Goal: Information Seeking & Learning: Check status

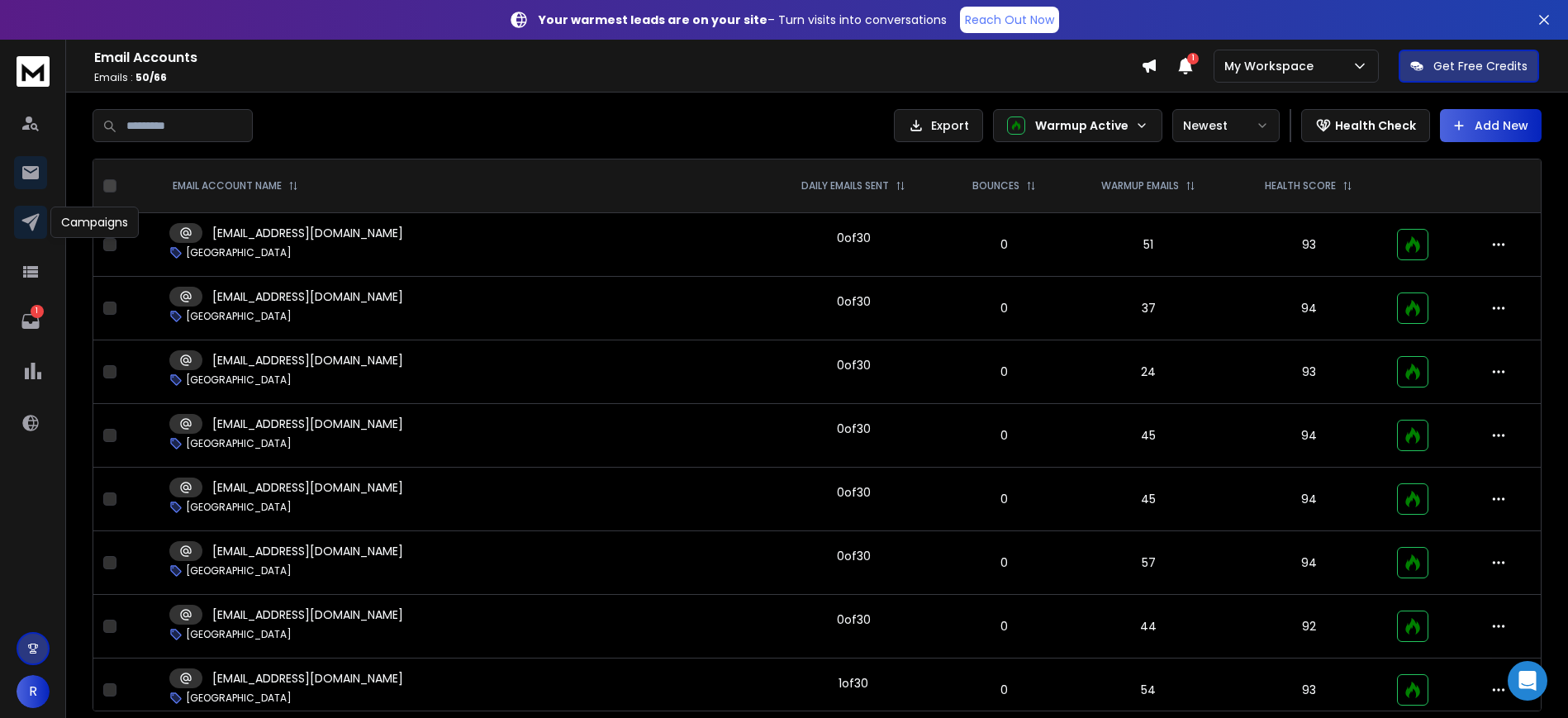
click at [38, 221] on icon at bounding box center [30, 222] width 20 height 20
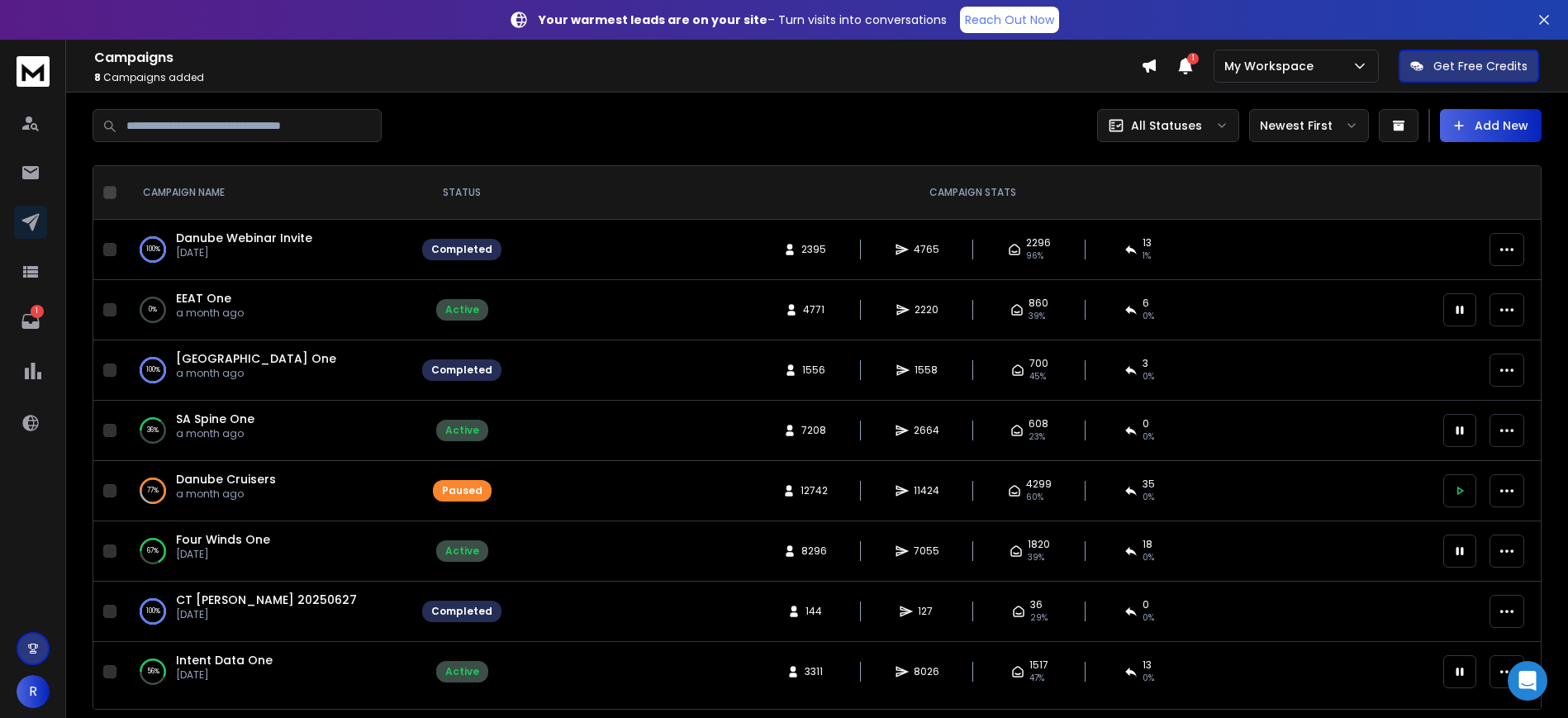
click at [231, 239] on span "Danube Webinar Invite" at bounding box center [244, 238] width 136 height 16
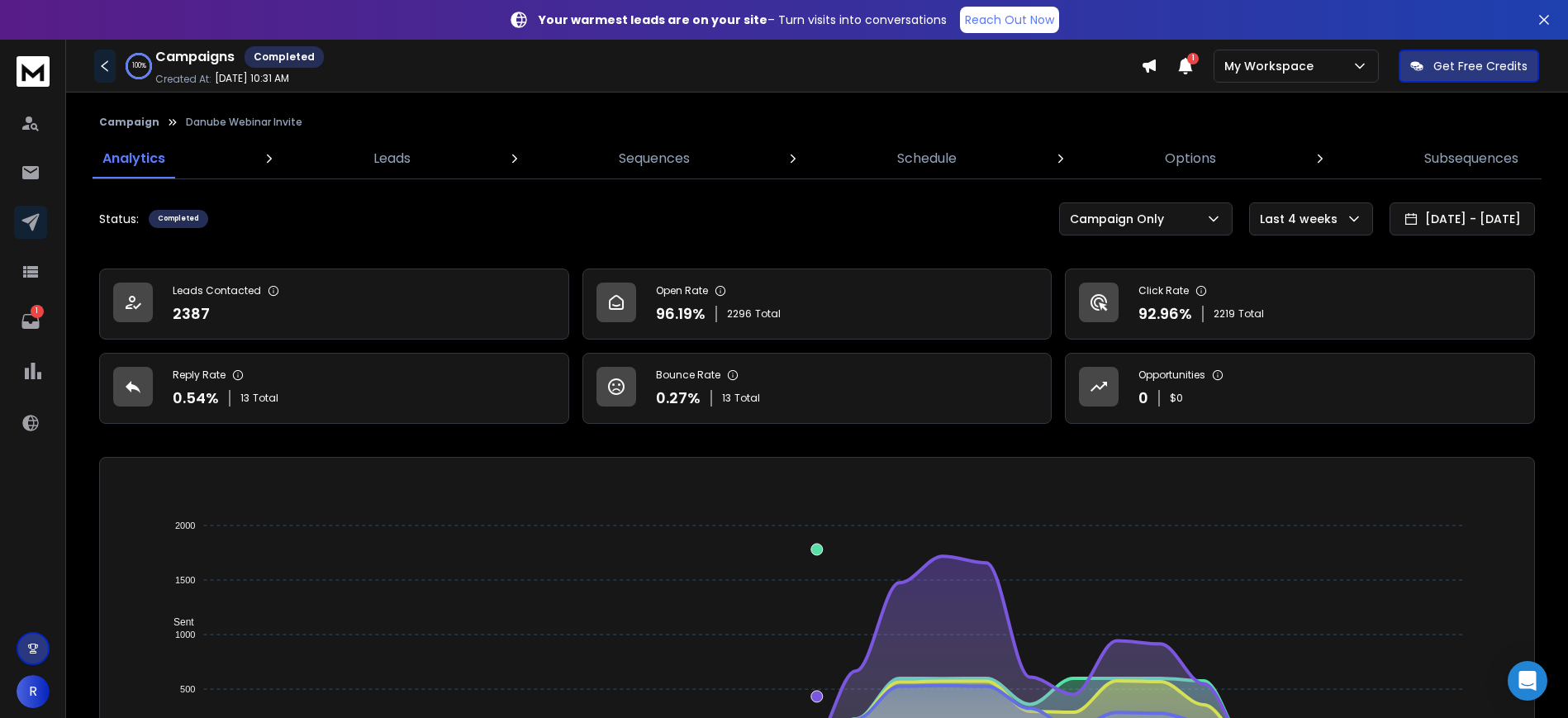
click at [105, 68] on icon at bounding box center [103, 65] width 6 height 11
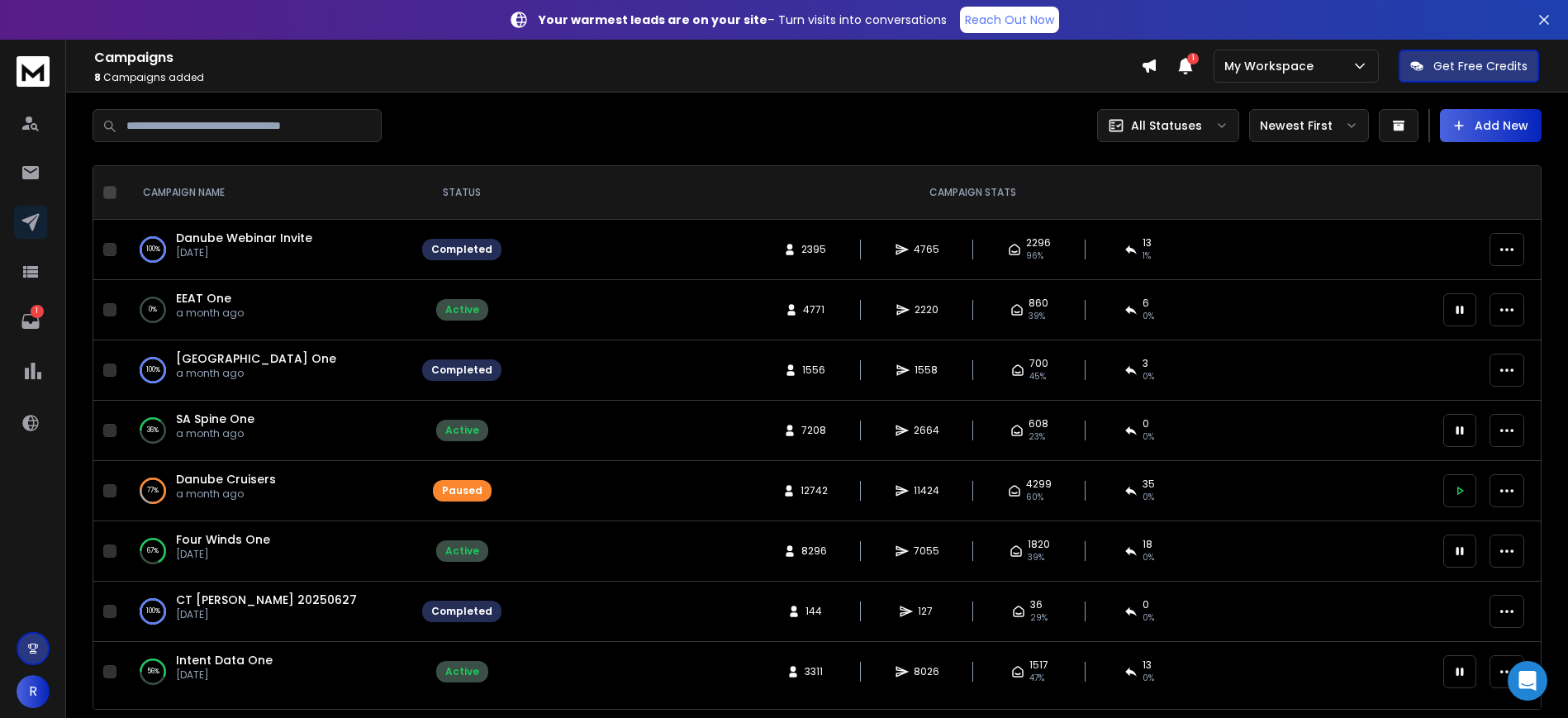
click at [245, 485] on span "Danube Cruisers" at bounding box center [225, 479] width 100 height 16
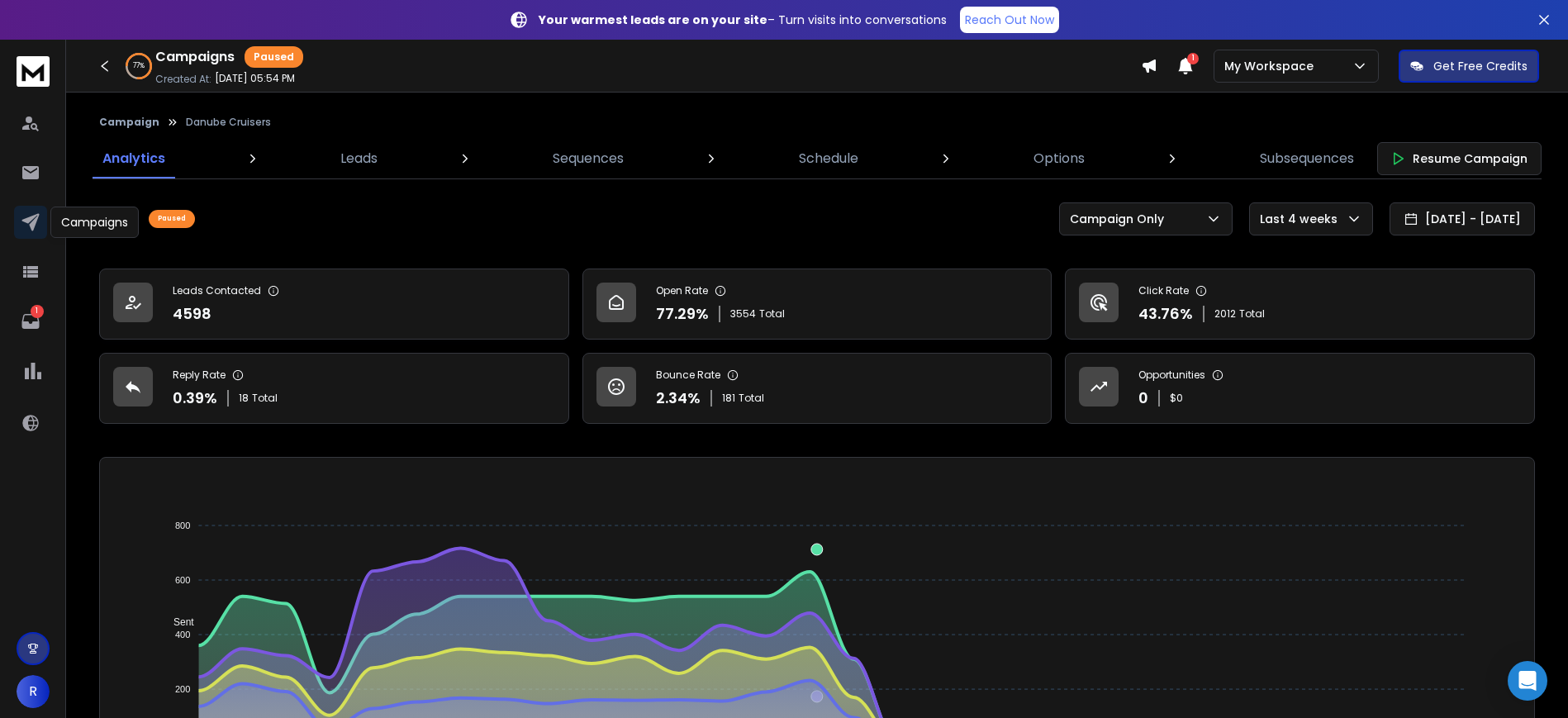
click at [30, 221] on icon at bounding box center [30, 222] width 20 height 20
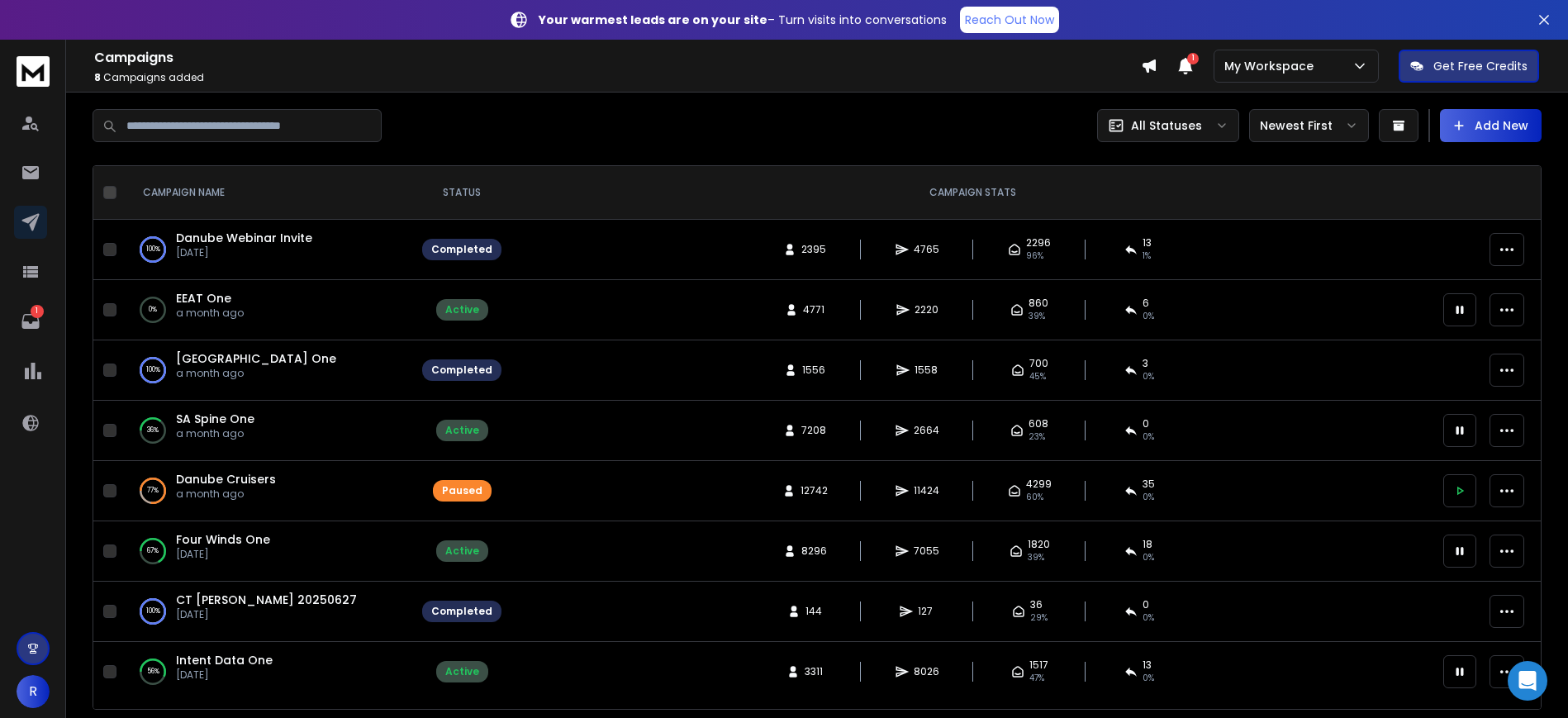
scroll to position [5, 0]
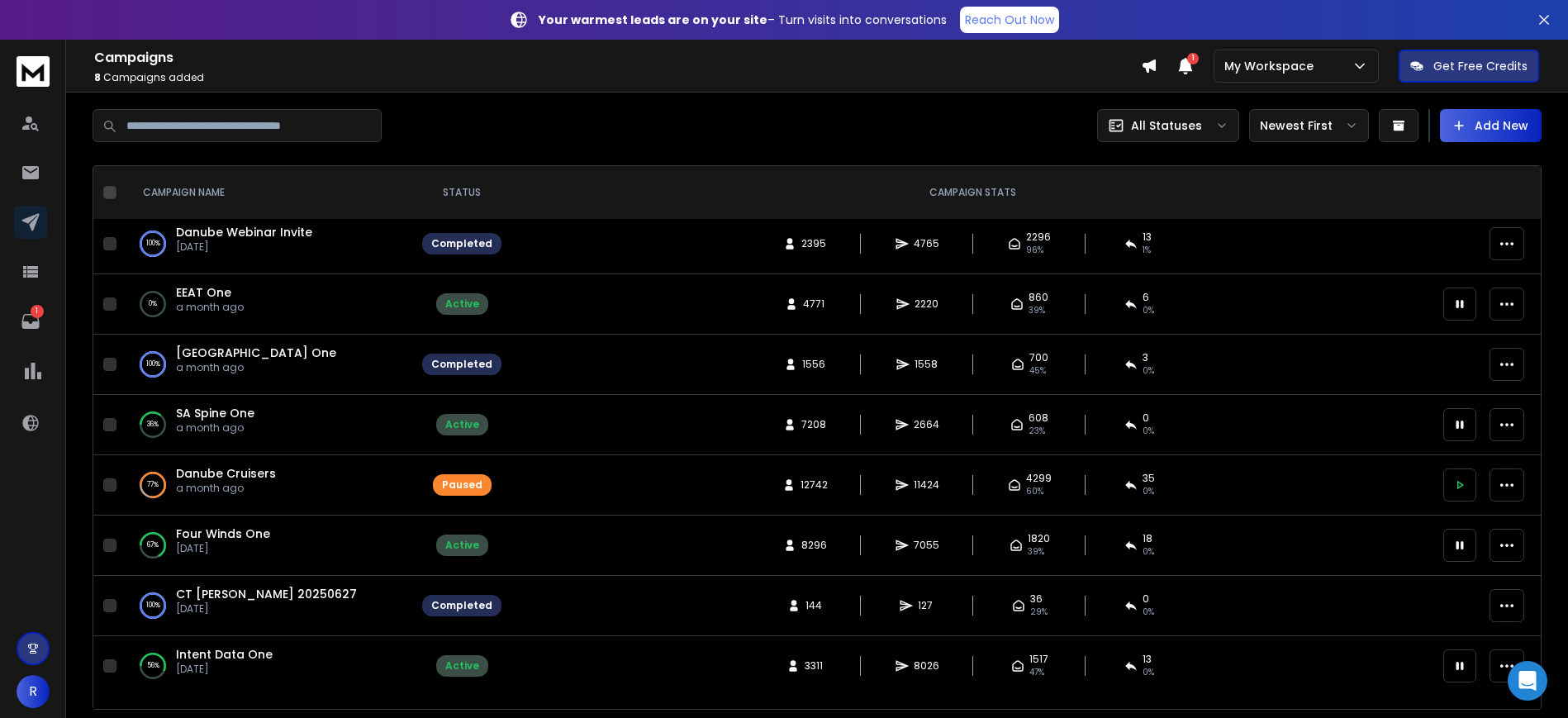
click at [225, 421] on p "a month ago" at bounding box center [215, 428] width 79 height 13
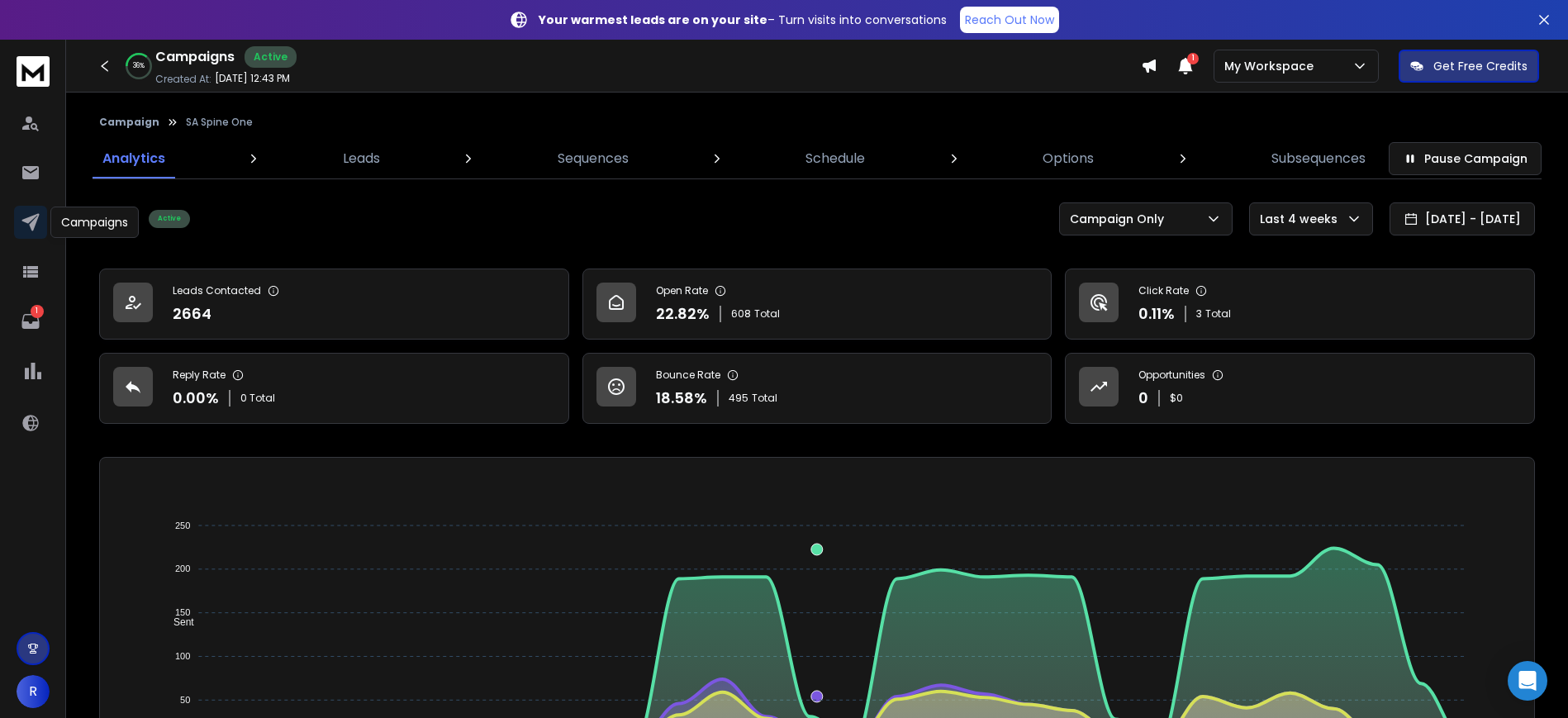
click at [37, 228] on icon at bounding box center [30, 222] width 20 height 20
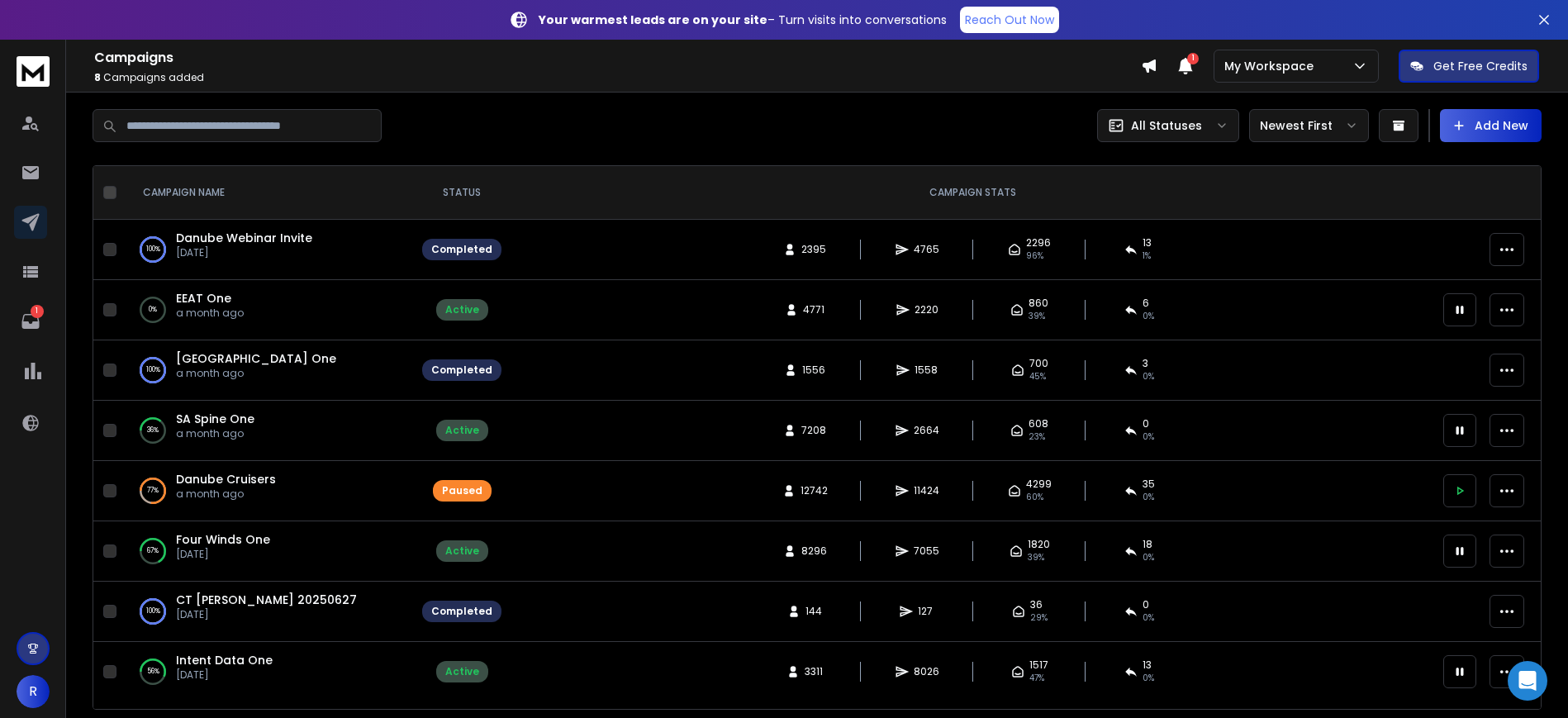
scroll to position [5, 0]
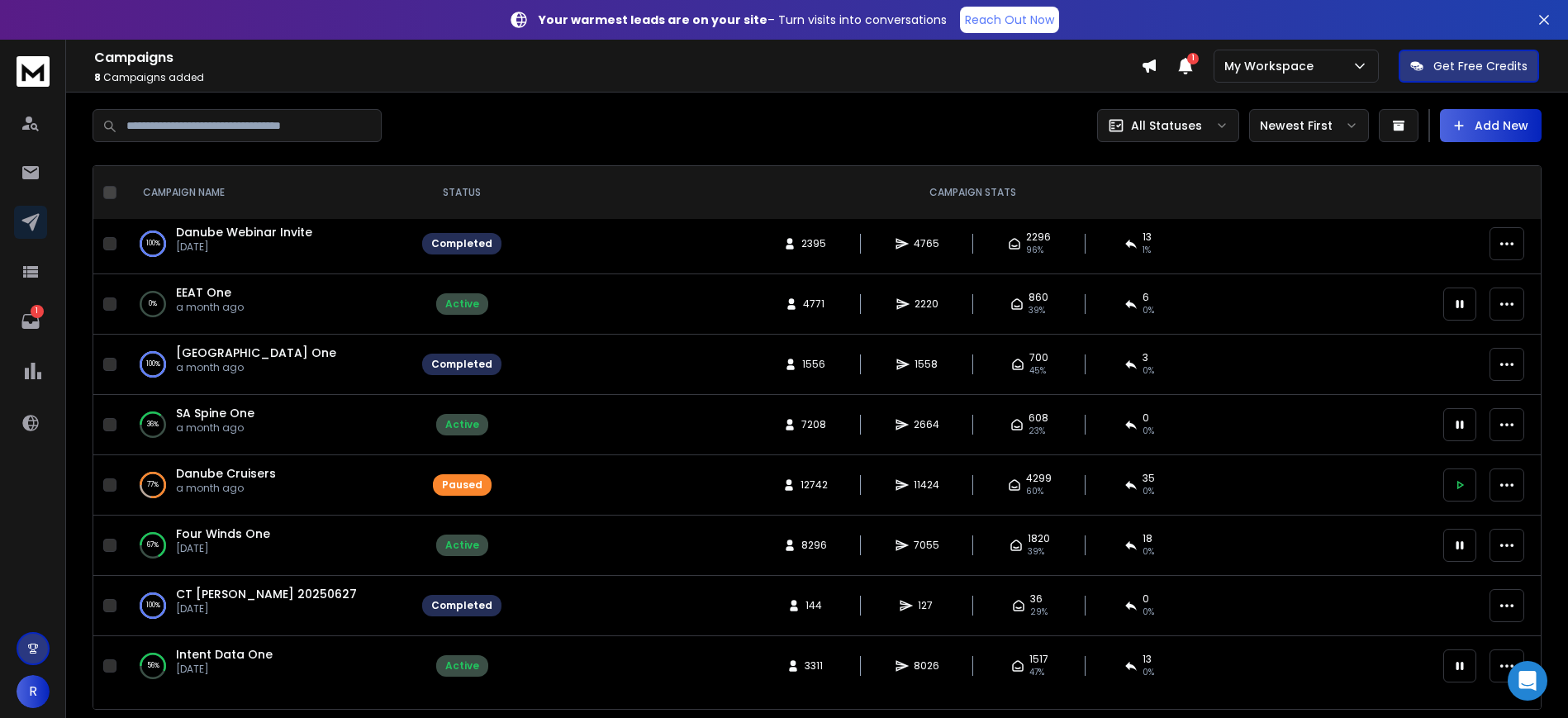
click at [218, 527] on span "Four Winds One" at bounding box center [222, 533] width 94 height 16
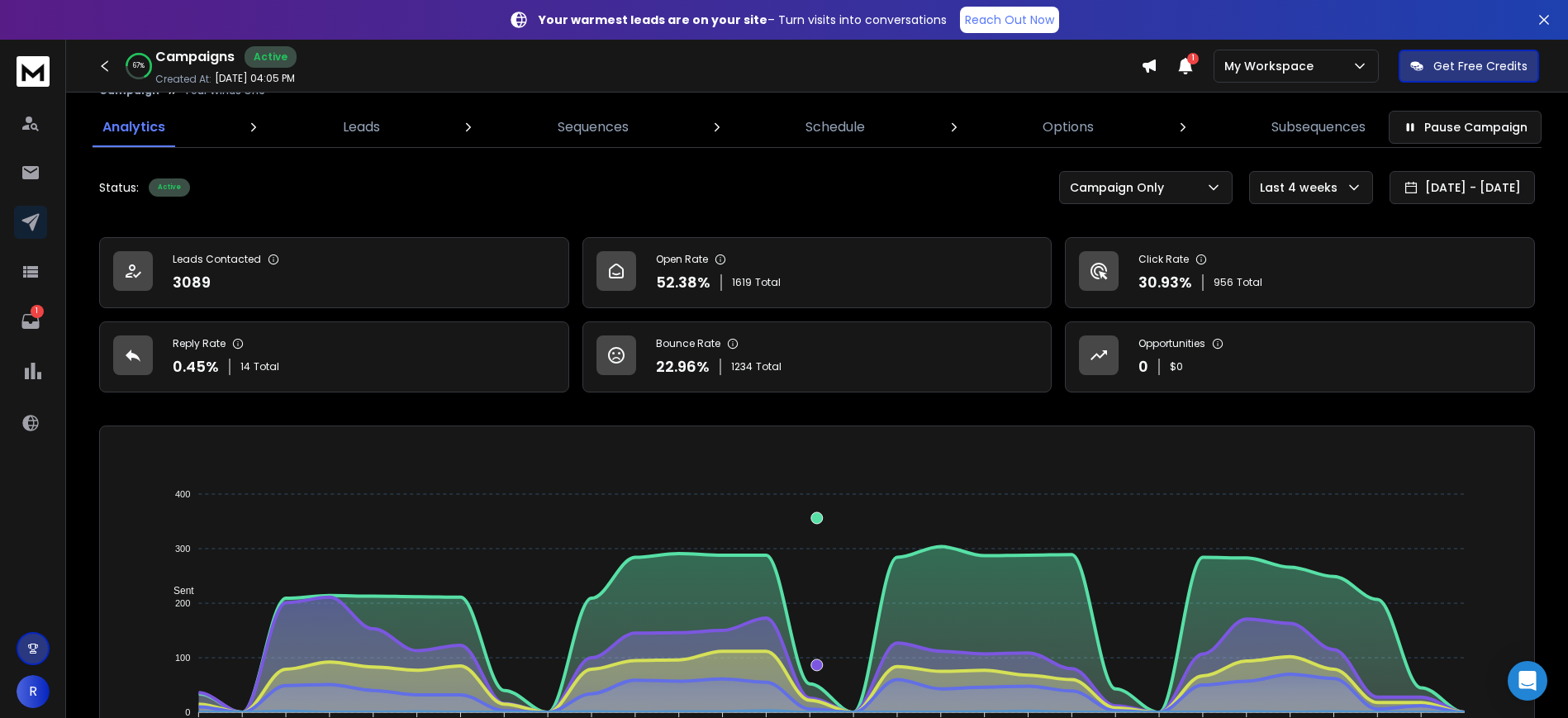
scroll to position [30, 0]
click at [37, 226] on icon at bounding box center [30, 222] width 20 height 20
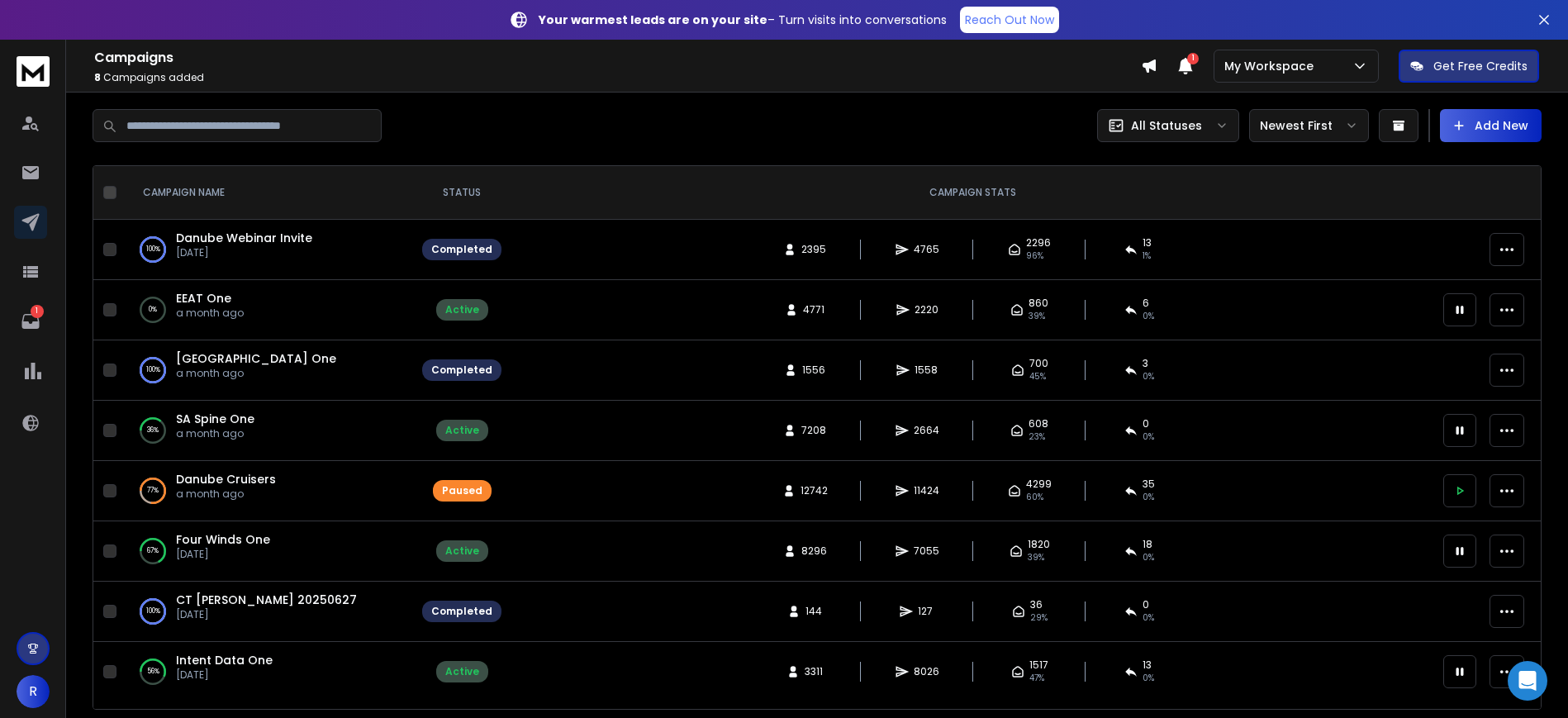
click at [217, 421] on span "SA Spine One" at bounding box center [215, 419] width 79 height 16
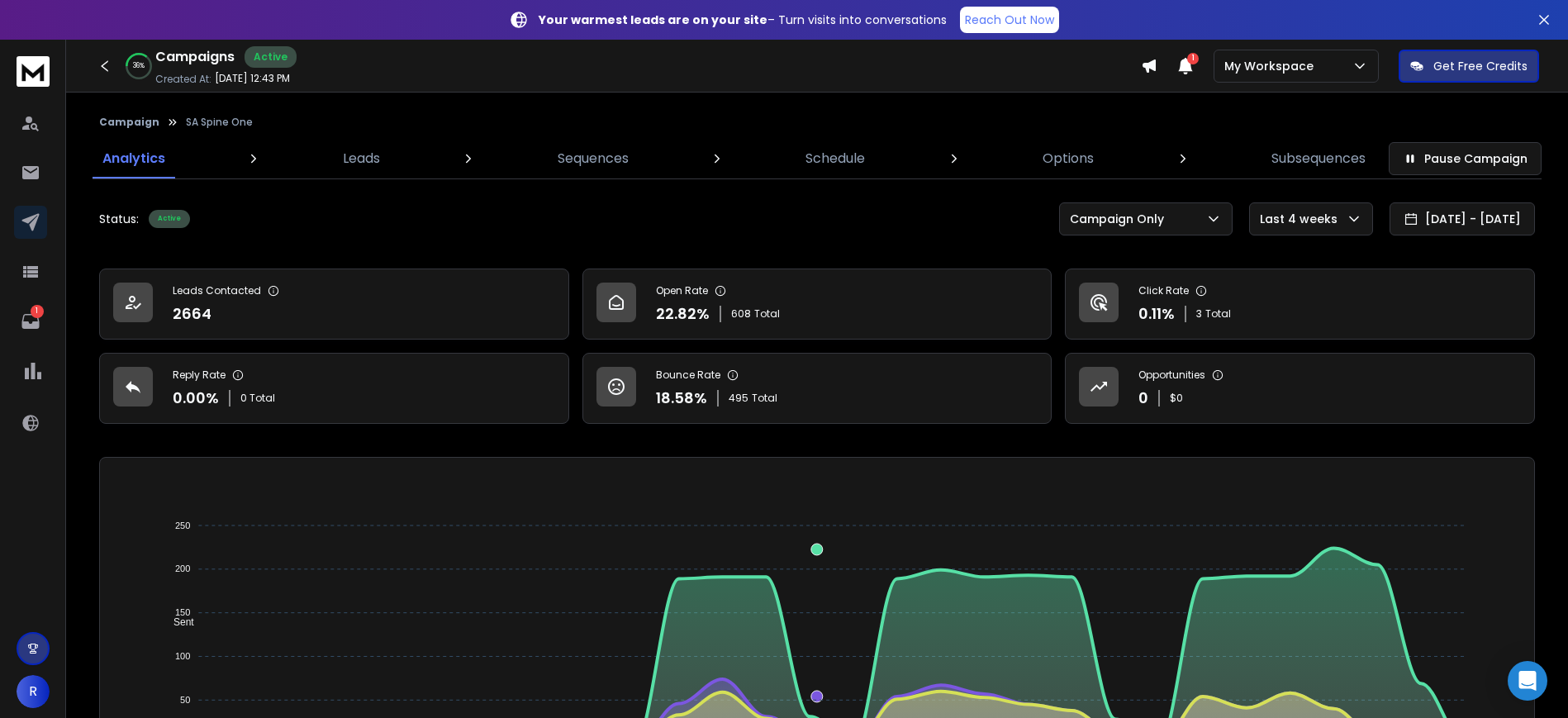
scroll to position [3, 0]
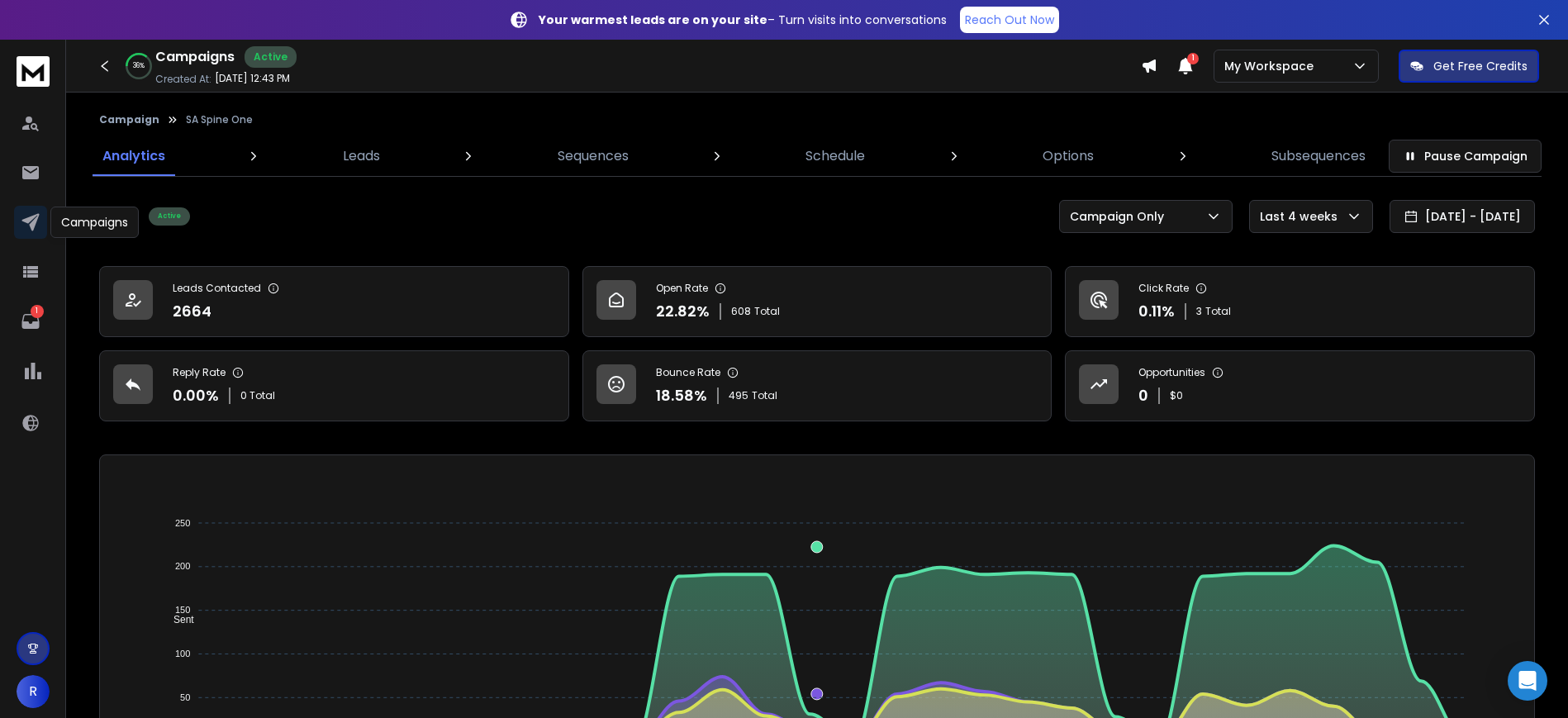
click at [38, 220] on icon at bounding box center [30, 222] width 20 height 20
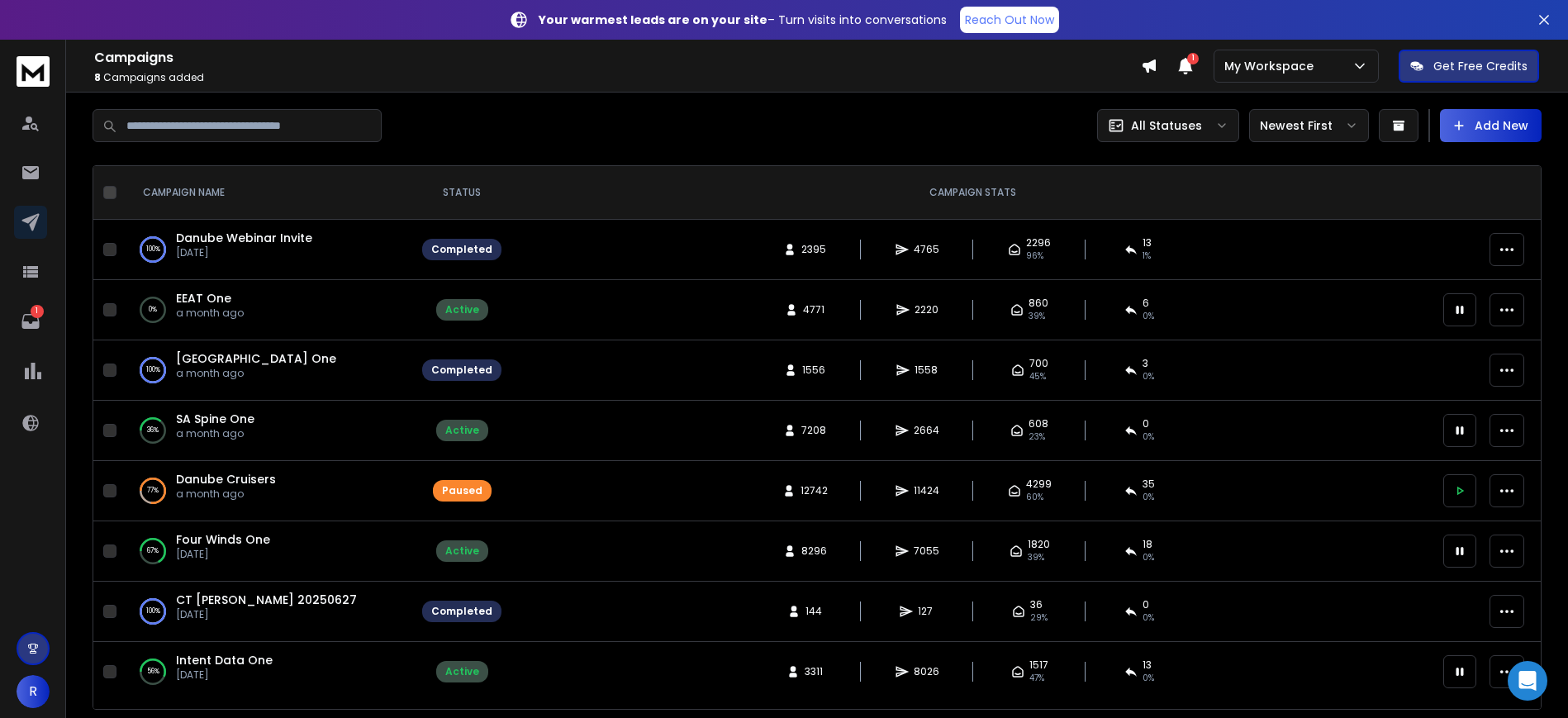
click at [217, 367] on p "a month ago" at bounding box center [256, 373] width 160 height 13
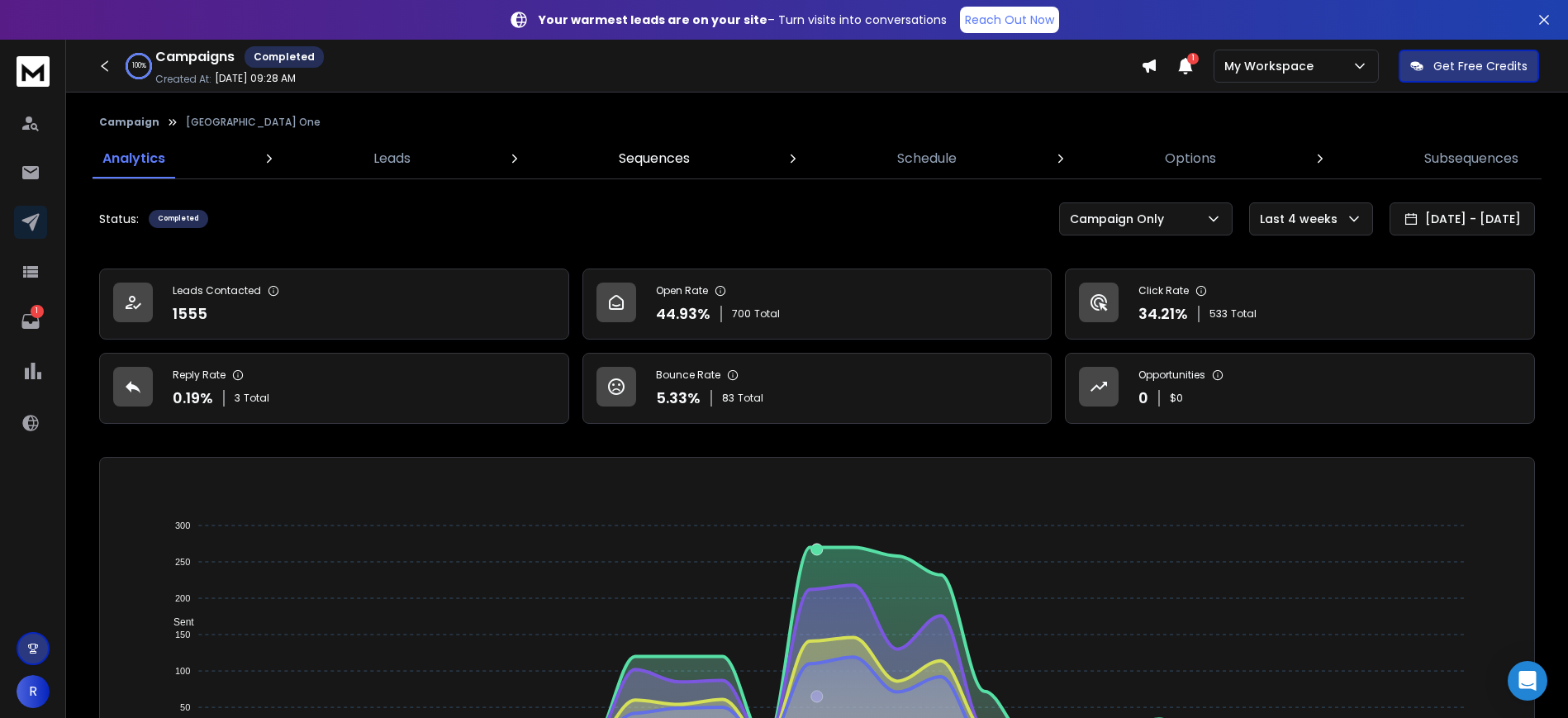
click at [645, 161] on p "Sequences" at bounding box center [654, 159] width 71 height 20
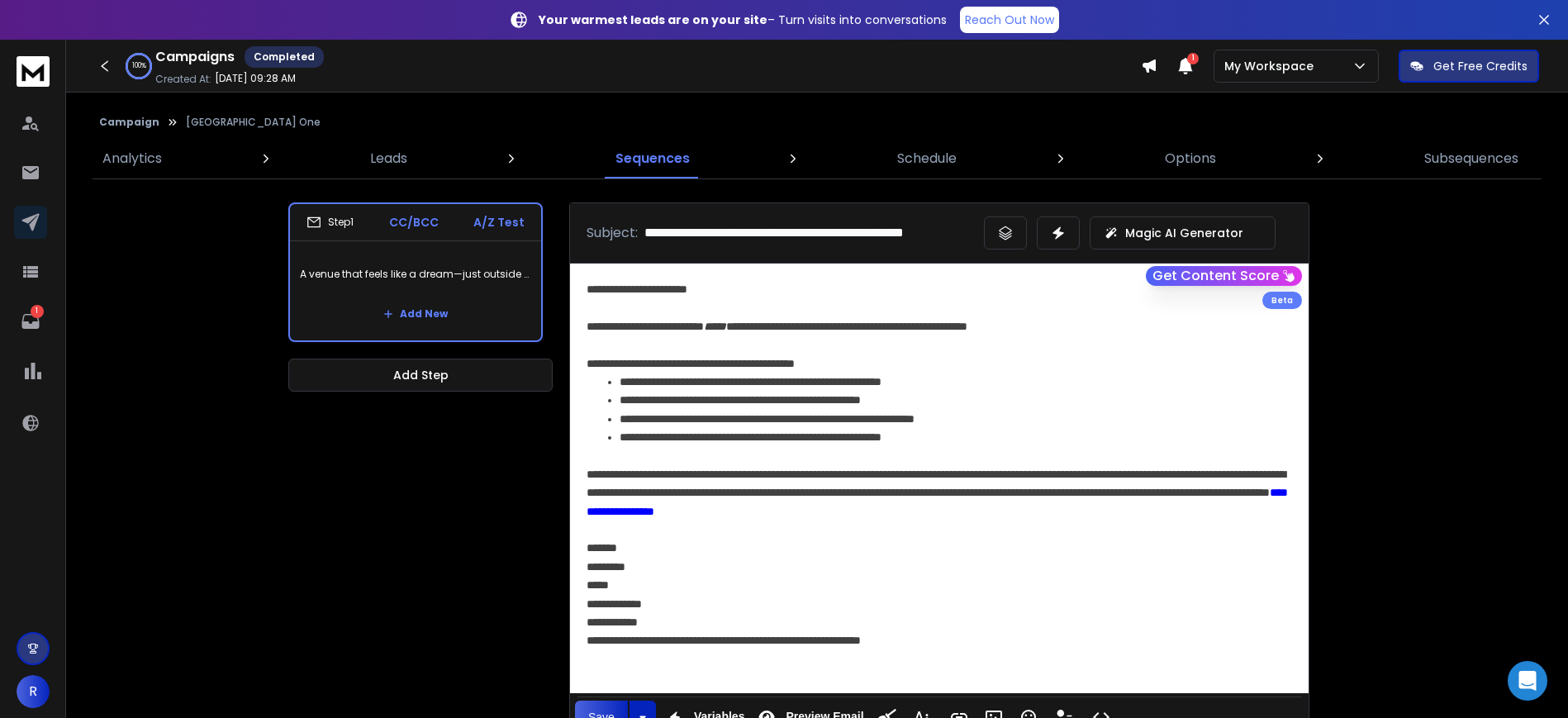
click at [1202, 280] on button "Get Content Score" at bounding box center [1224, 276] width 156 height 20
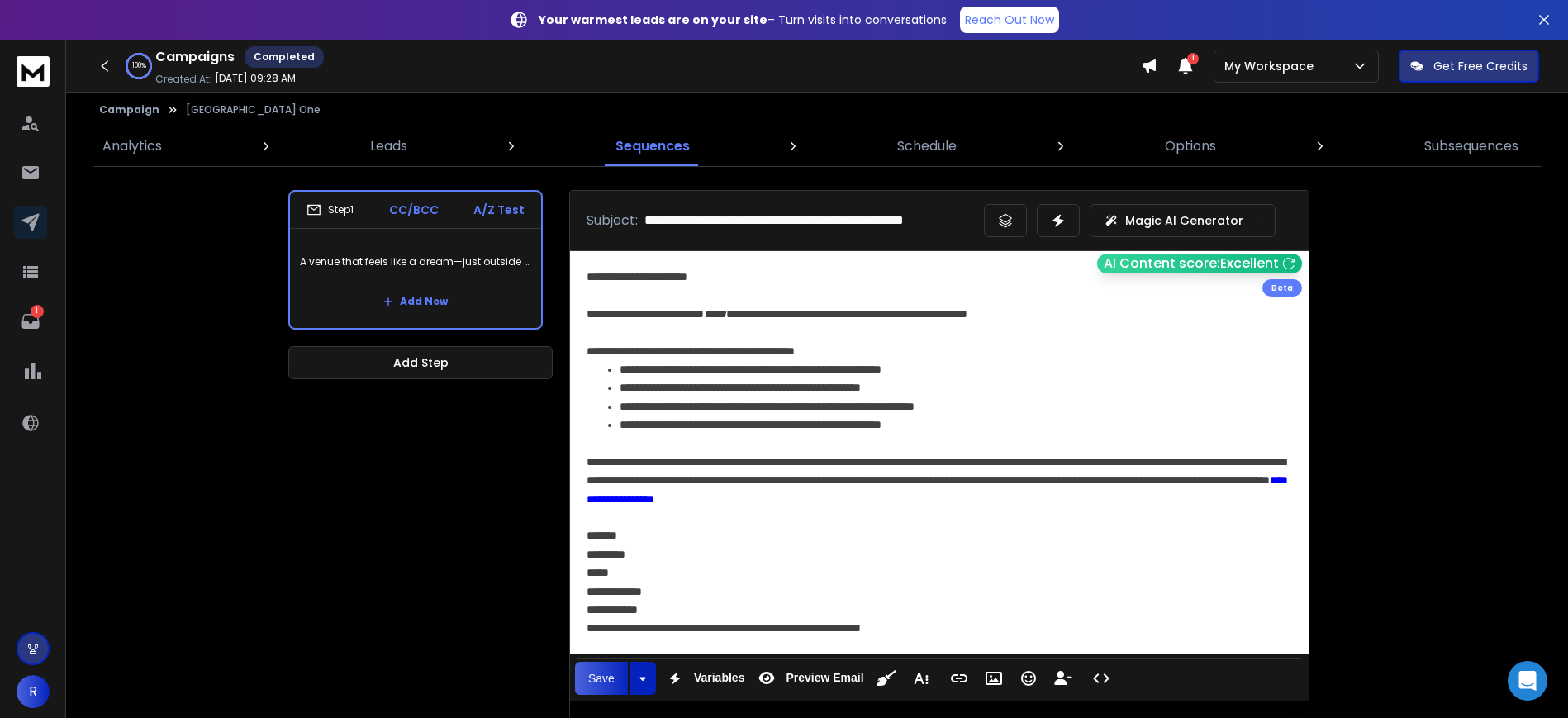
scroll to position [16, 0]
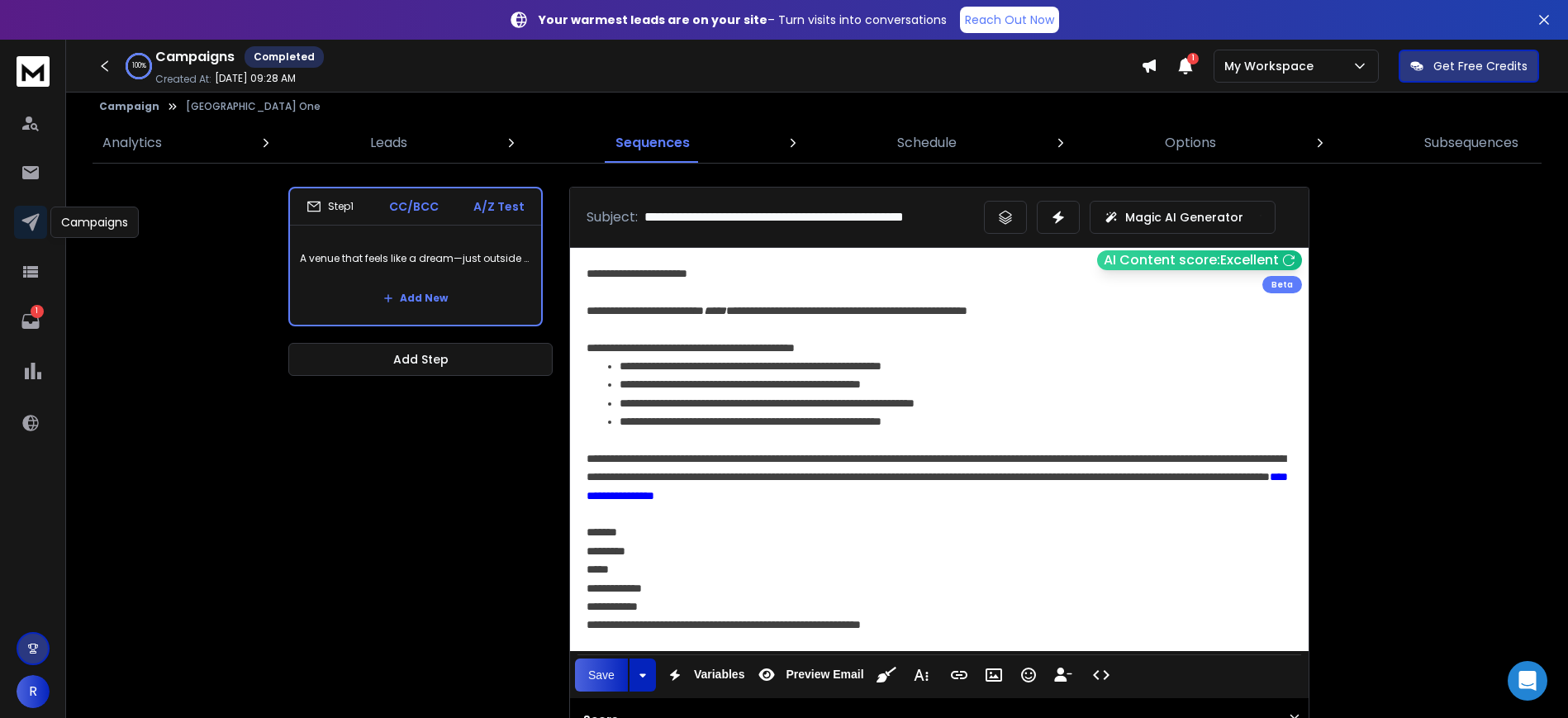
click at [33, 226] on icon at bounding box center [30, 221] width 17 height 17
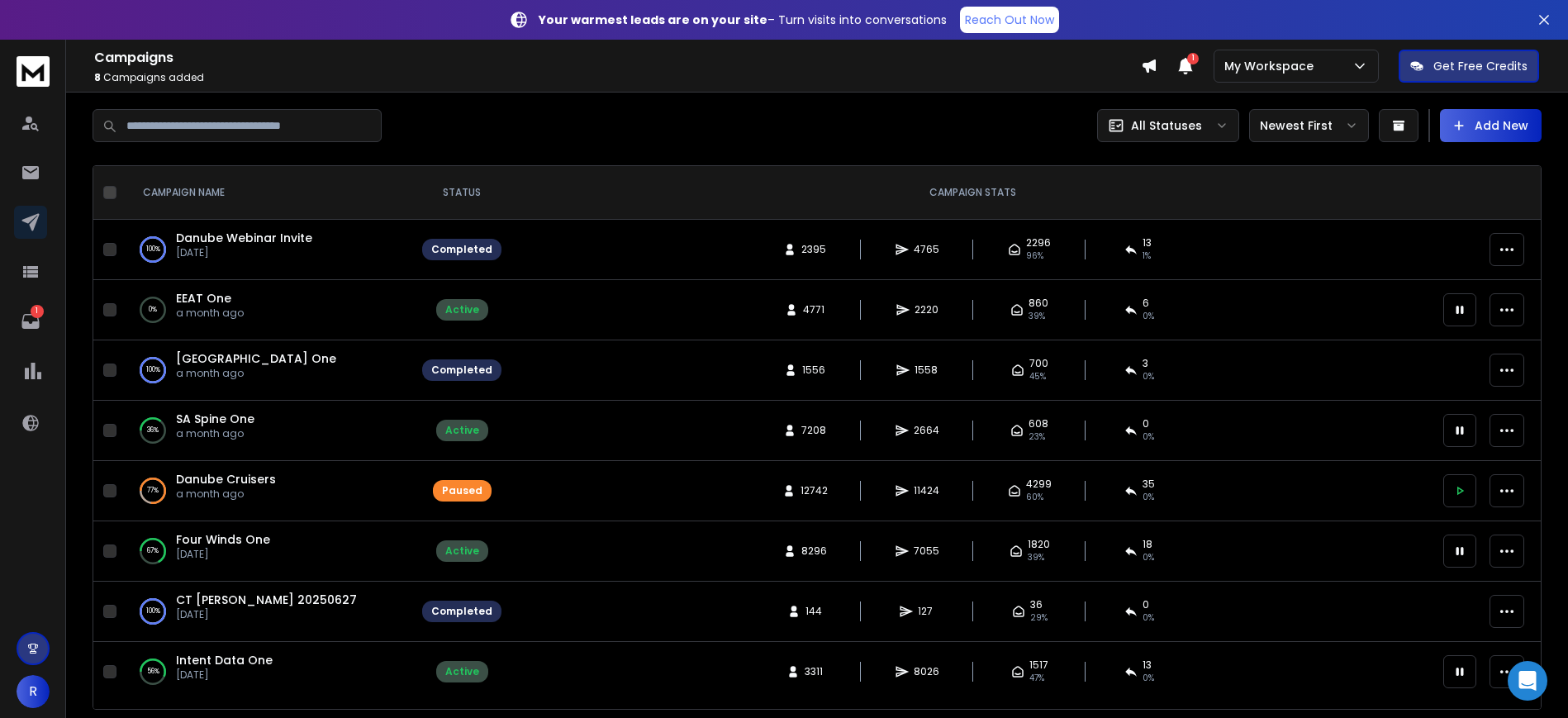
click at [205, 481] on span "Danube Cruisers" at bounding box center [225, 479] width 100 height 16
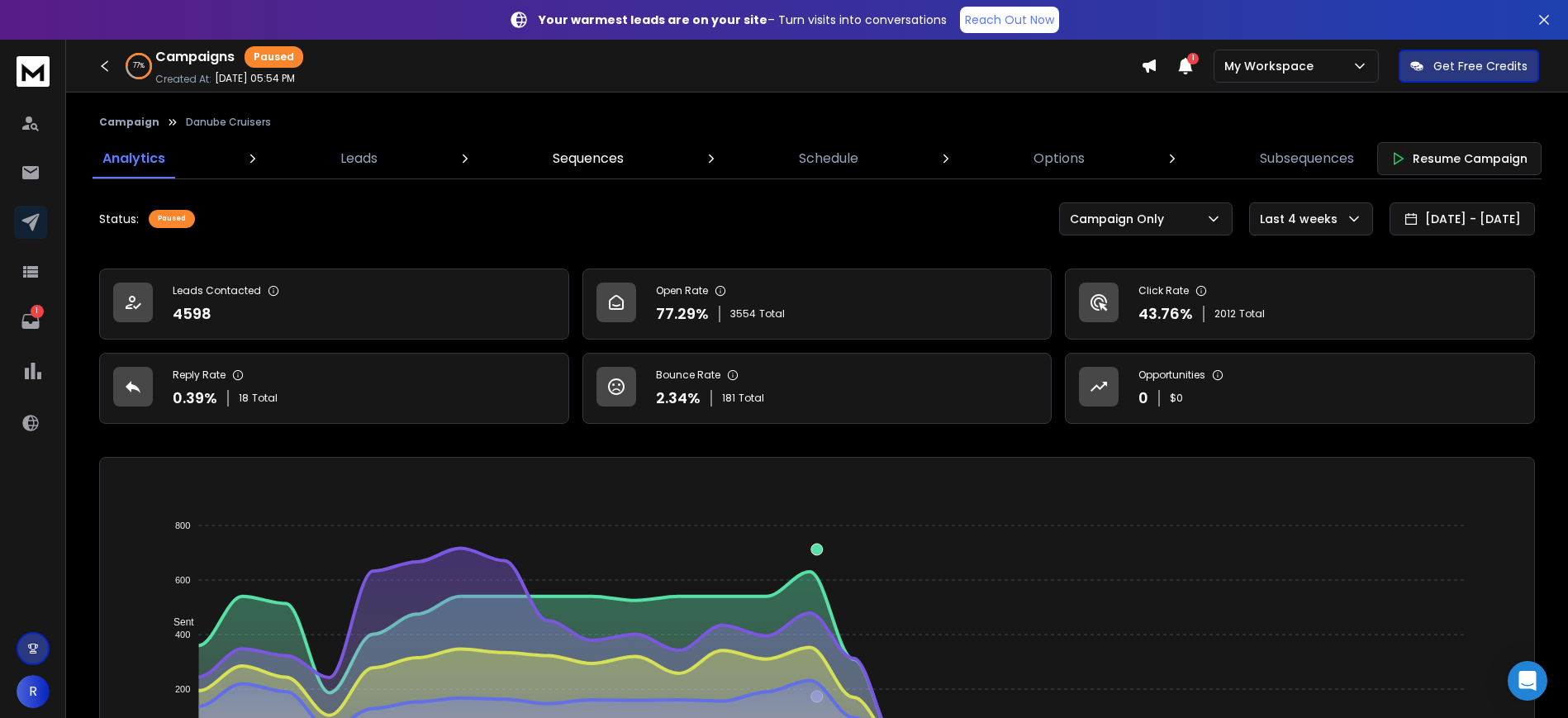
click at [595, 152] on p "Sequences" at bounding box center [587, 159] width 71 height 20
